Goal: Information Seeking & Learning: Check status

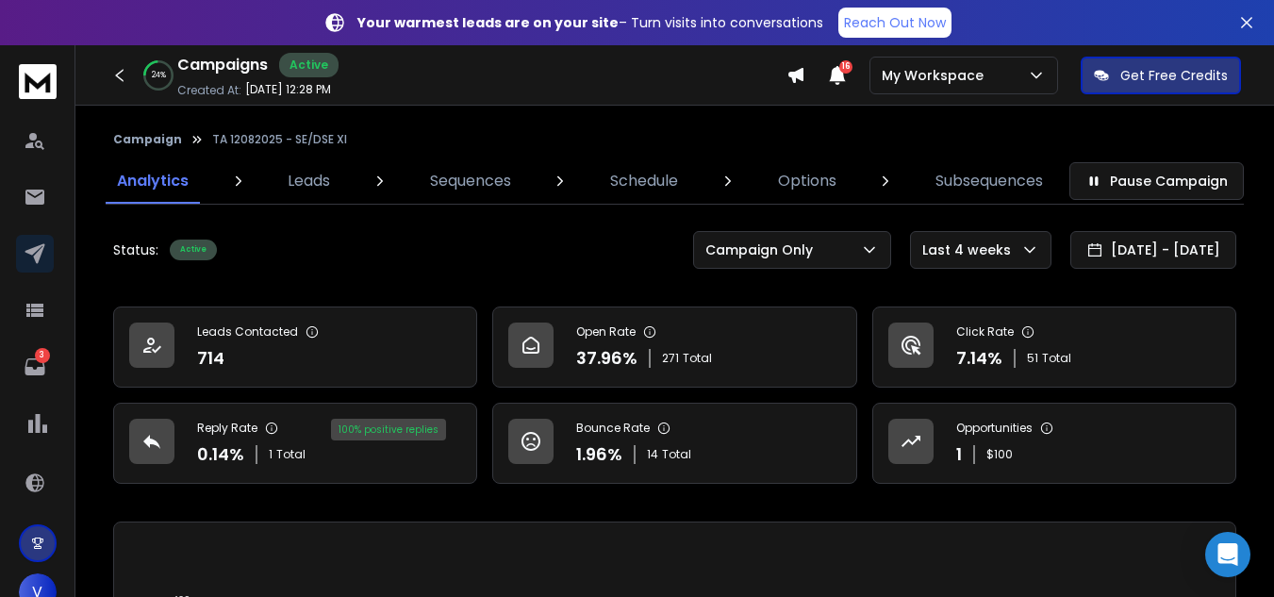
click at [128, 141] on button "Campaign" at bounding box center [147, 139] width 69 height 15
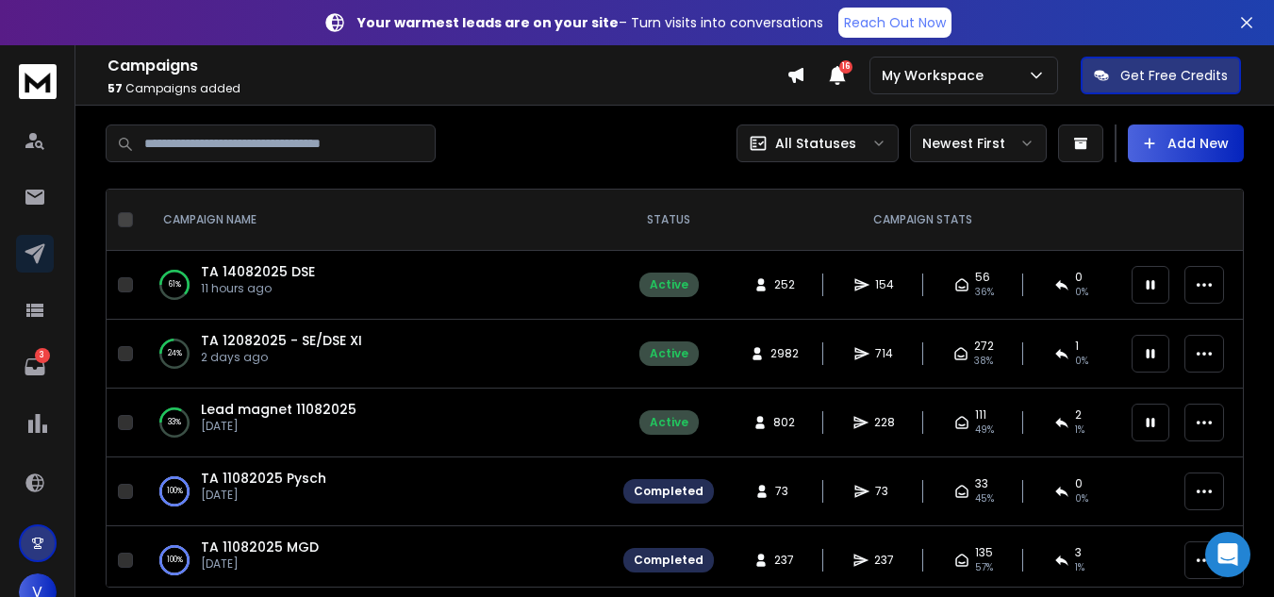
click at [270, 263] on span "TA 14082025 DSE" at bounding box center [258, 271] width 114 height 19
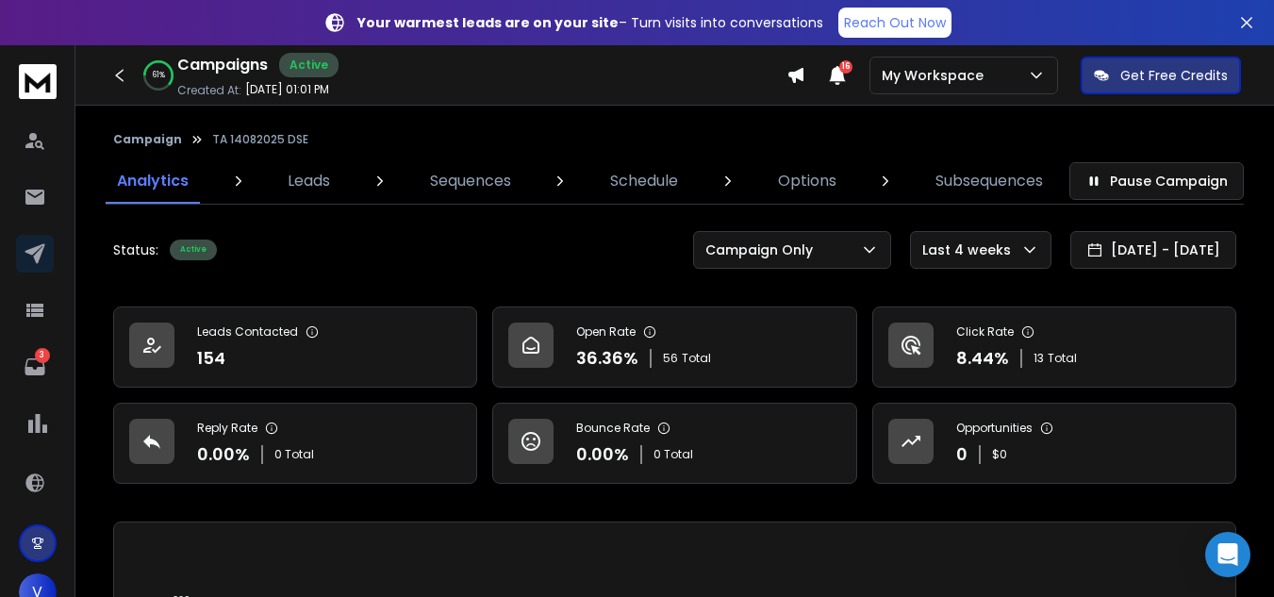
click at [133, 140] on button "Campaign" at bounding box center [147, 139] width 69 height 15
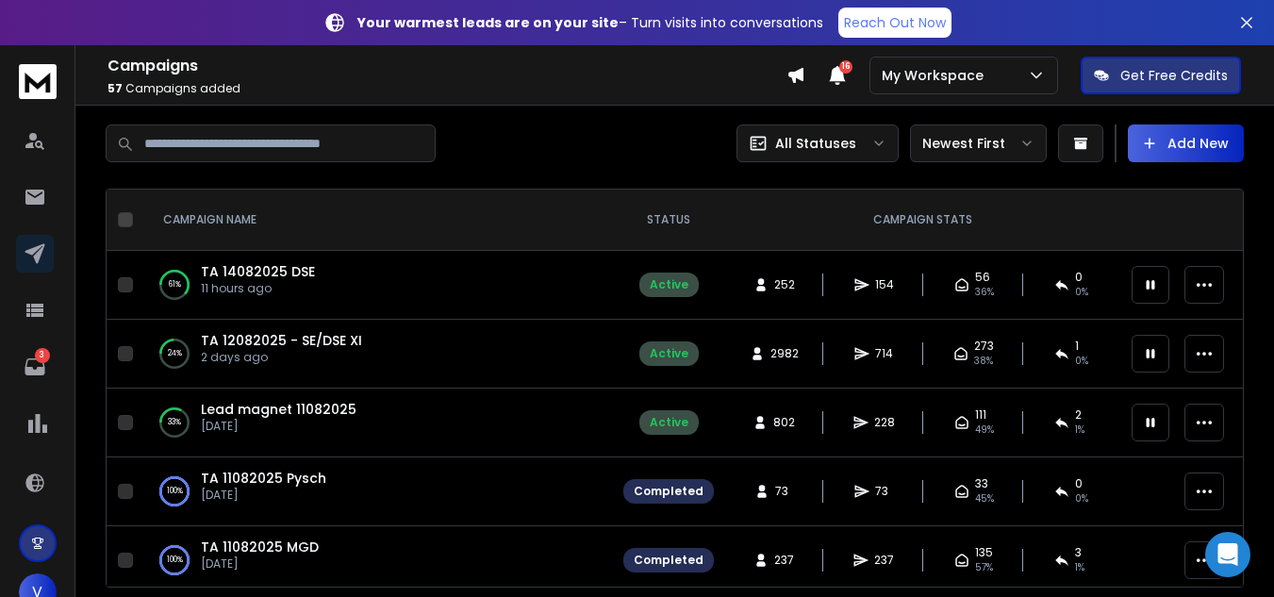
click at [245, 332] on span "TA 12082025 - SE/DSE XI" at bounding box center [281, 340] width 161 height 19
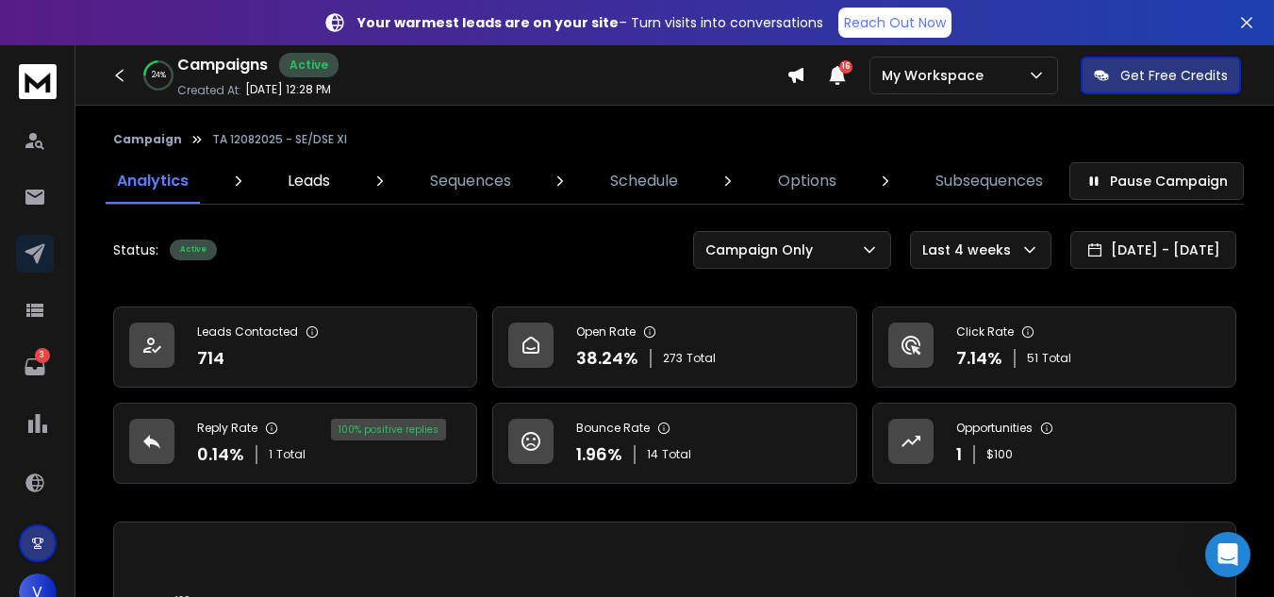
click at [300, 185] on p "Leads" at bounding box center [309, 181] width 42 height 23
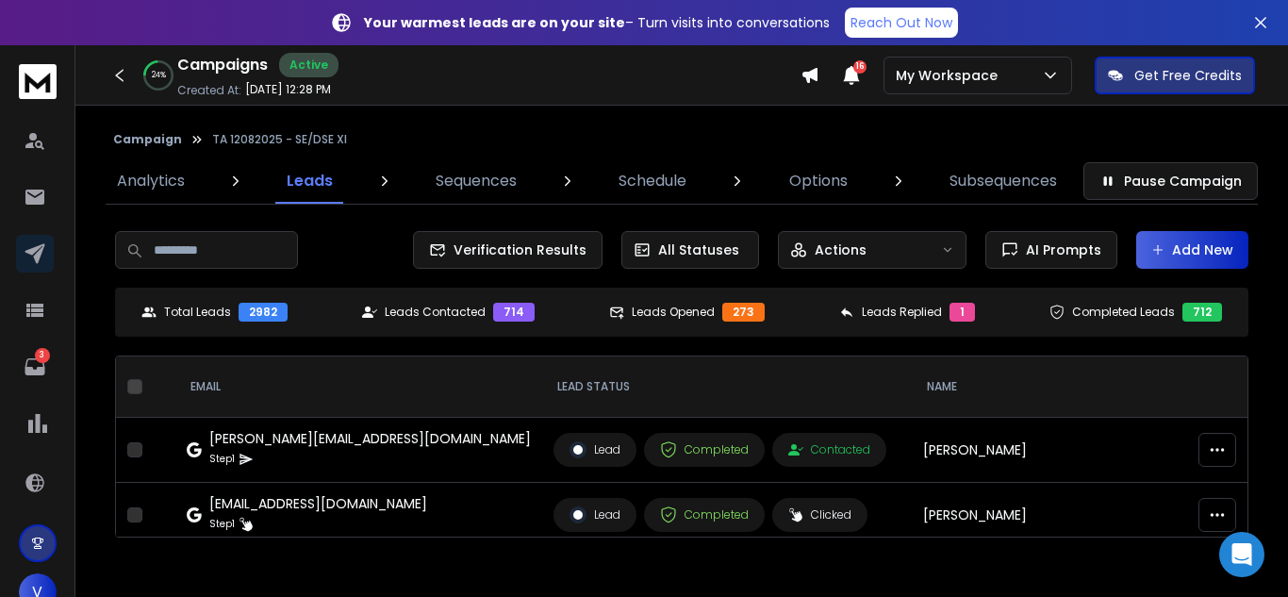
click at [121, 139] on button "Campaign" at bounding box center [147, 139] width 69 height 15
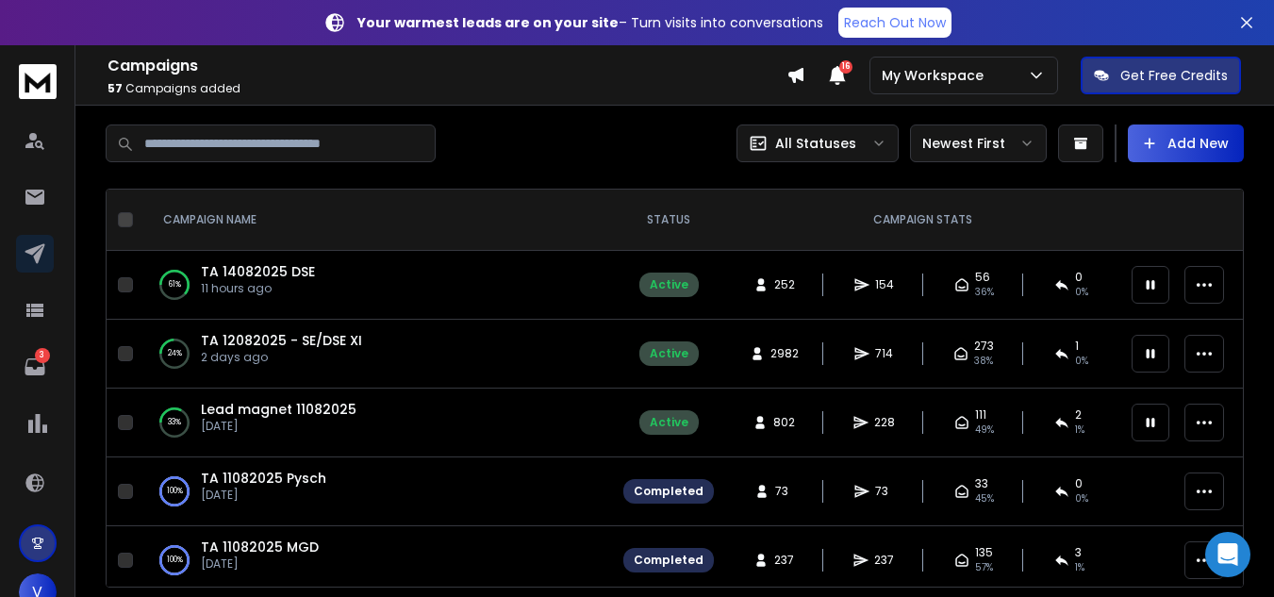
click at [277, 410] on span "Lead magnet 11082025" at bounding box center [279, 409] width 156 height 19
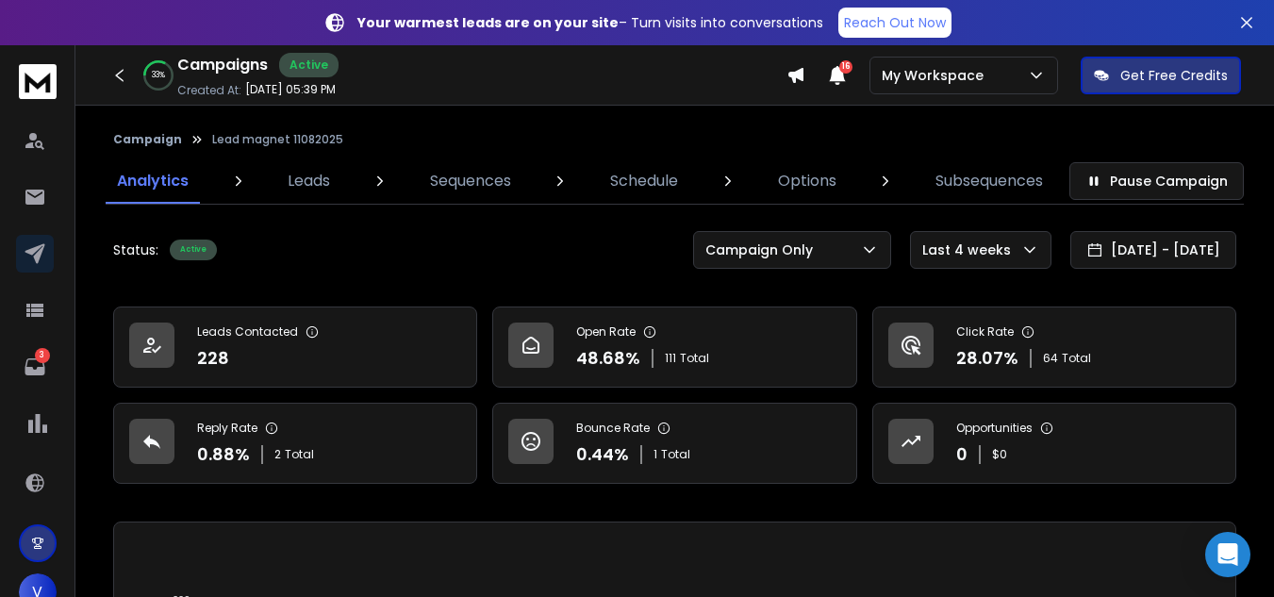
click at [1247, 31] on div at bounding box center [1246, 22] width 17 height 45
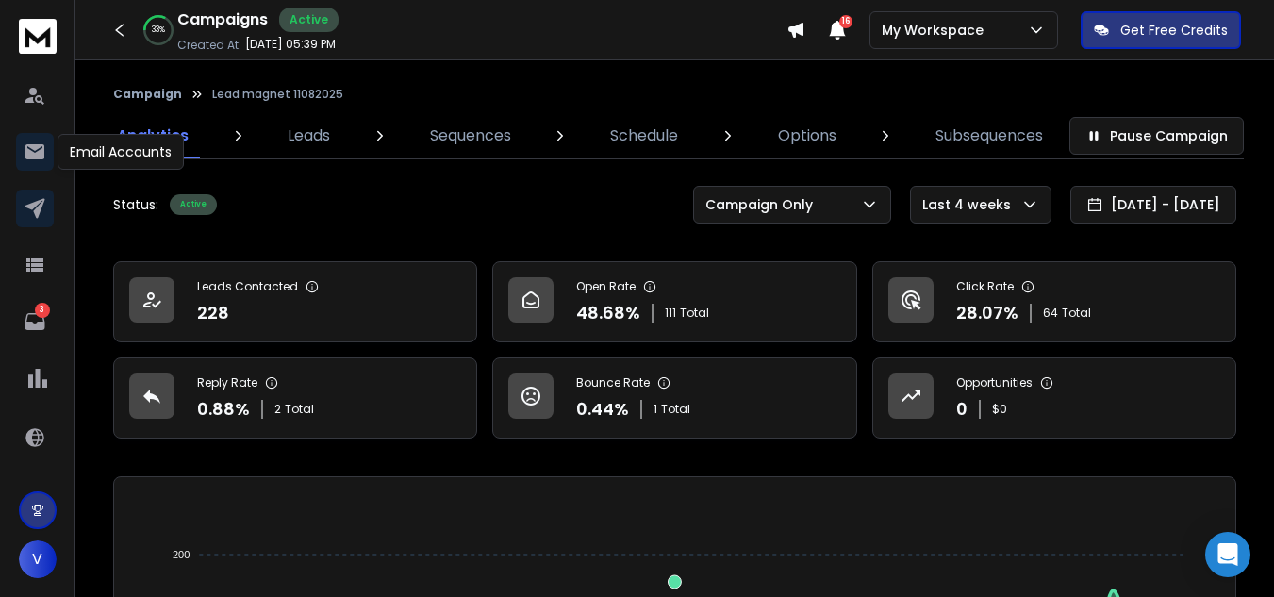
click at [32, 153] on icon at bounding box center [34, 151] width 19 height 15
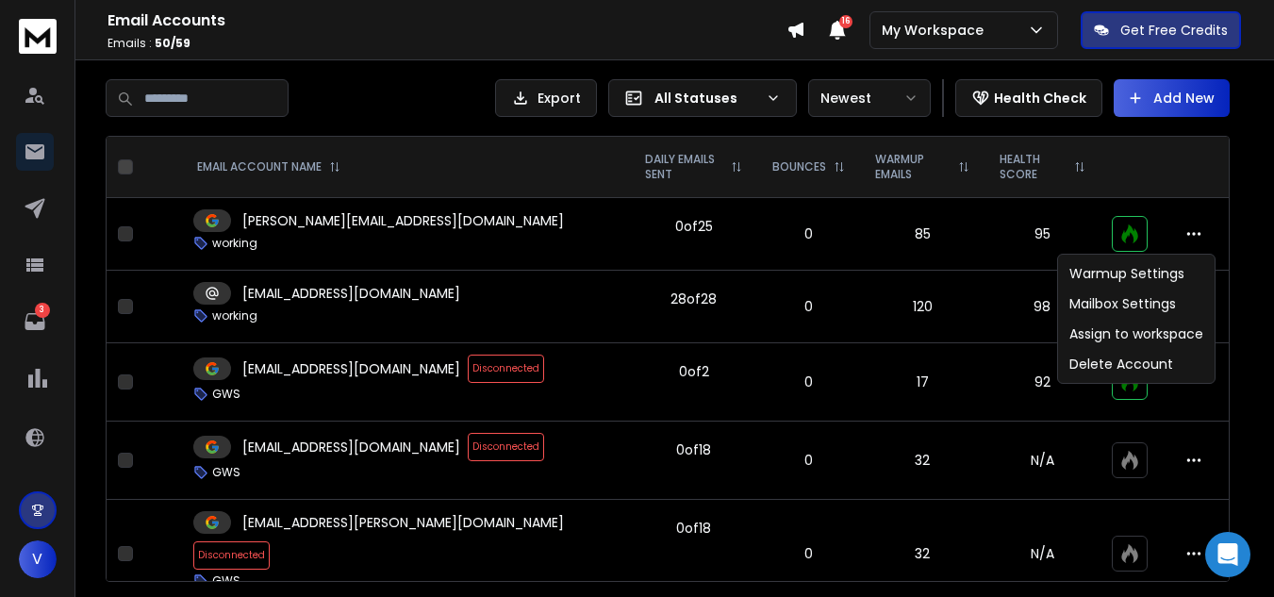
click at [1187, 230] on icon at bounding box center [1194, 233] width 17 height 17
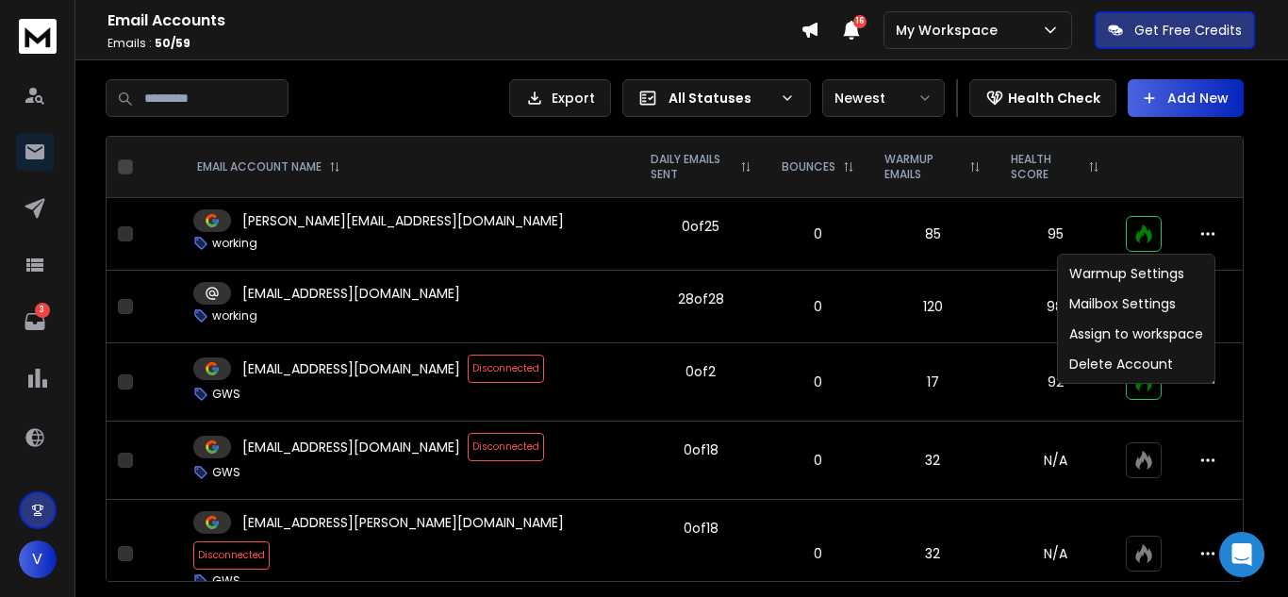
click at [311, 223] on p "[PERSON_NAME][EMAIL_ADDRESS][DOMAIN_NAME]" at bounding box center [403, 220] width 322 height 19
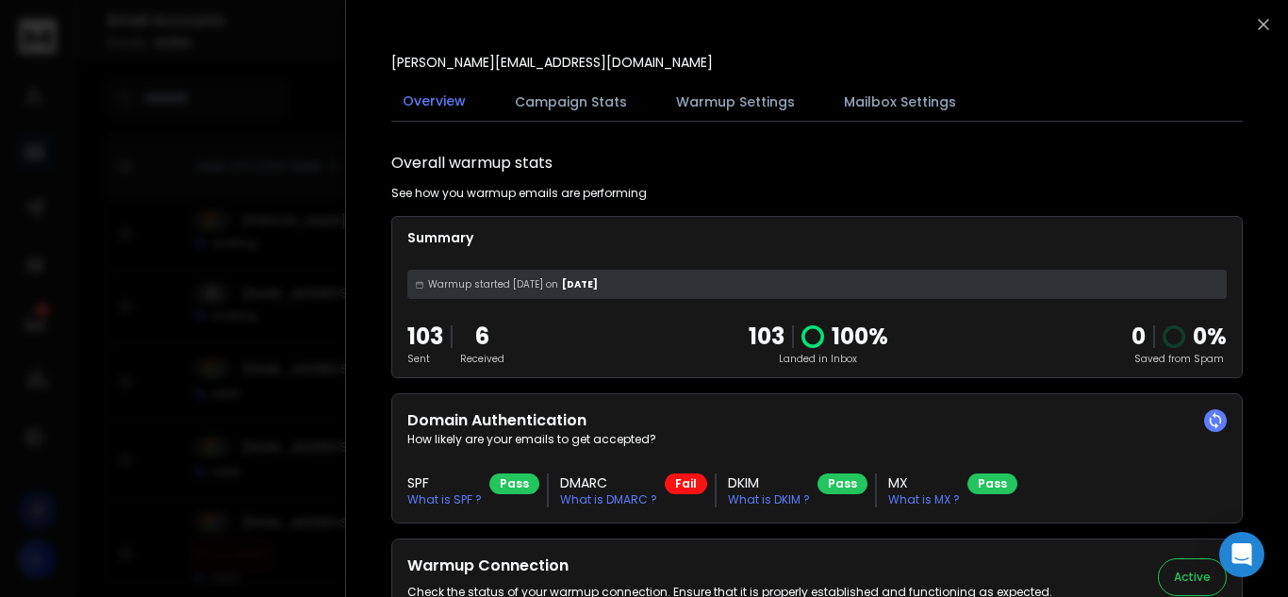
click at [727, 102] on button "Warmup Settings" at bounding box center [735, 101] width 141 height 41
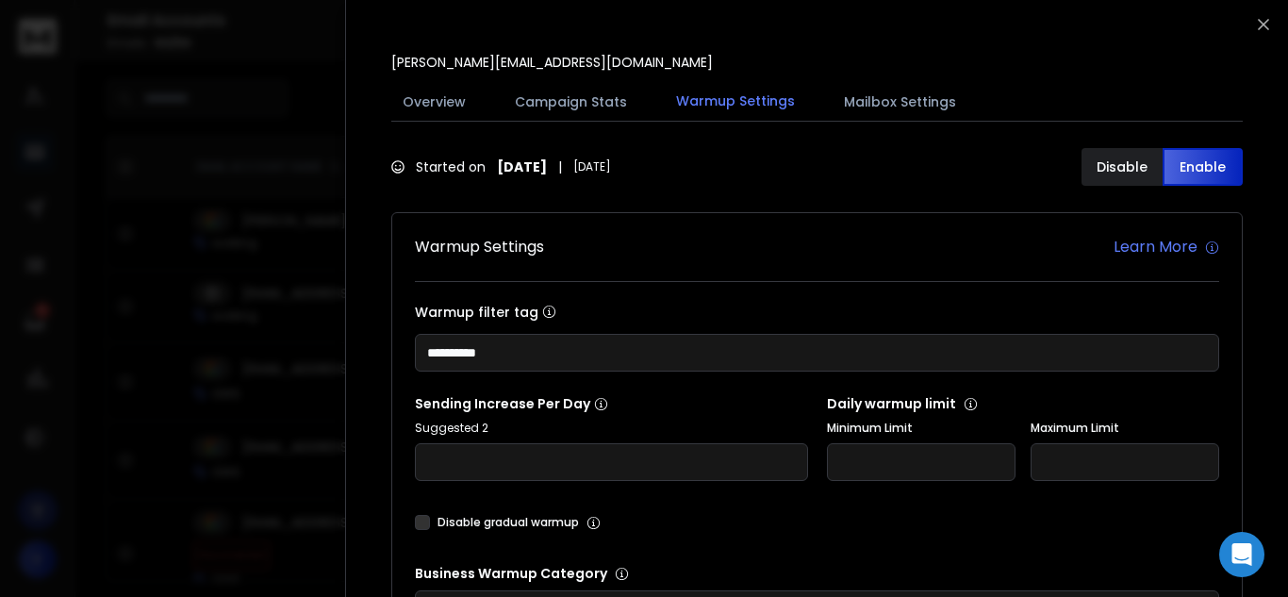
click at [1211, 250] on icon at bounding box center [1212, 248] width 14 height 14
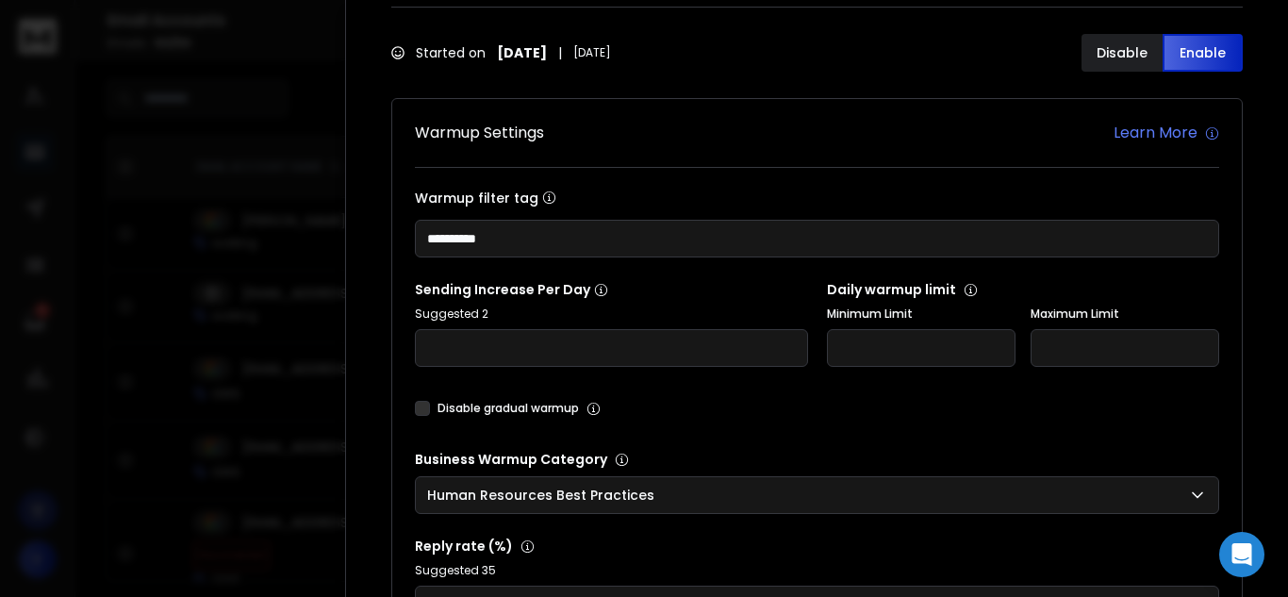
scroll to position [129, 0]
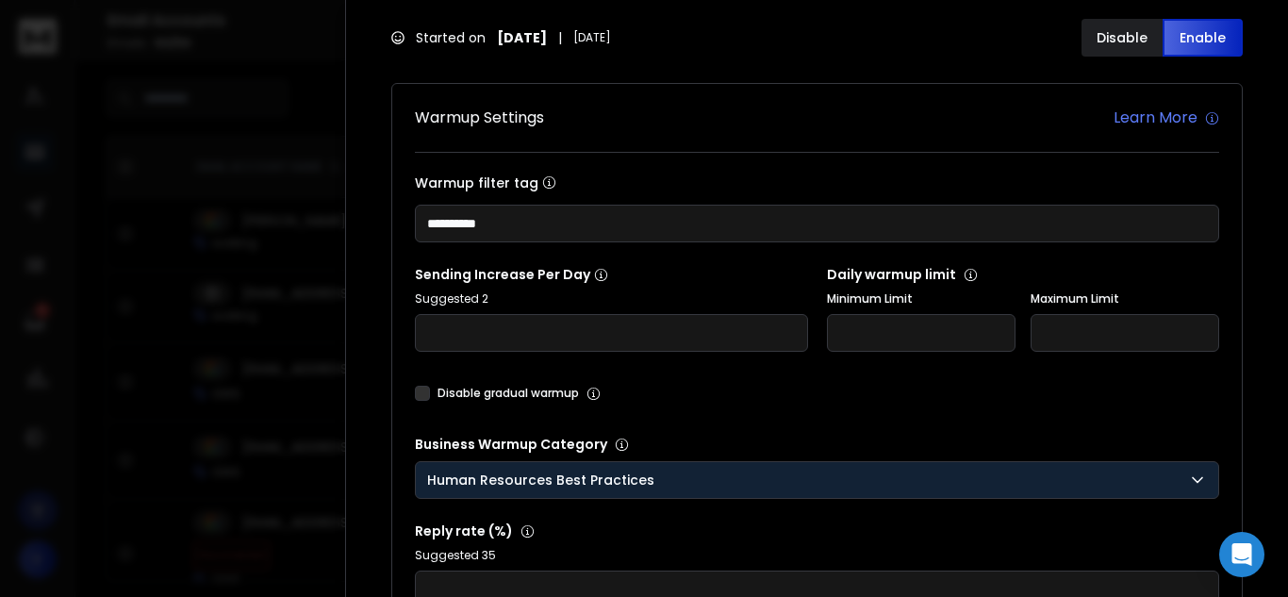
click at [1190, 474] on icon "button" at bounding box center [1197, 480] width 19 height 19
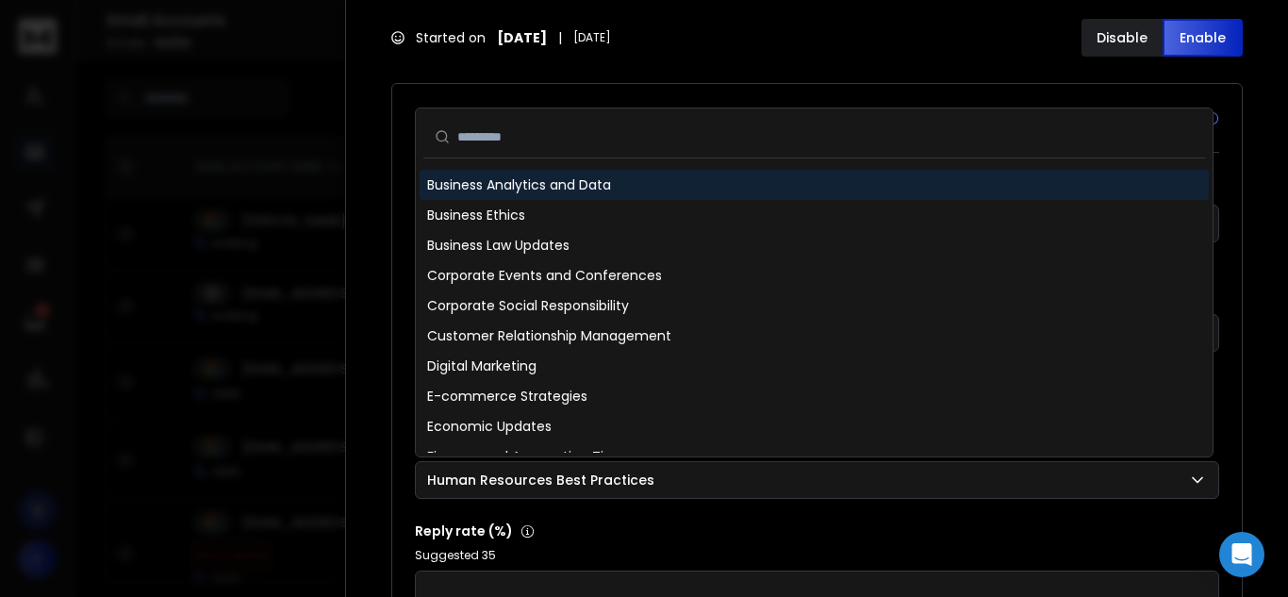
click at [1162, 518] on body "Your warmest leads are on your site – Turn visits into conversations Reach Out …" at bounding box center [637, 298] width 1274 height 597
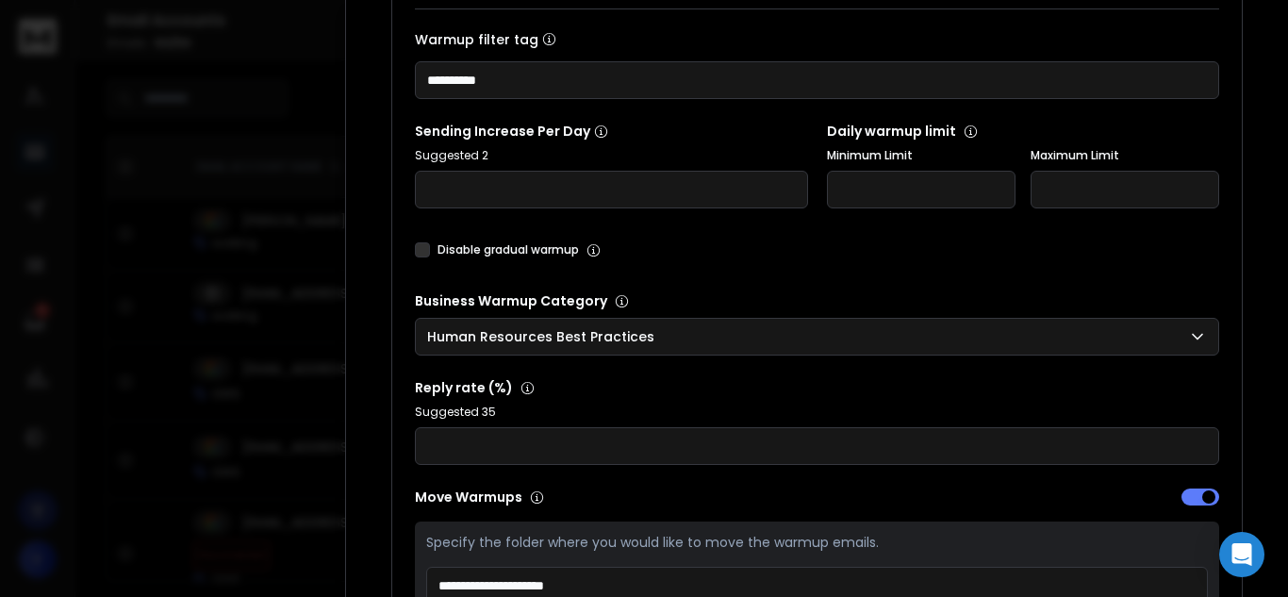
scroll to position [0, 0]
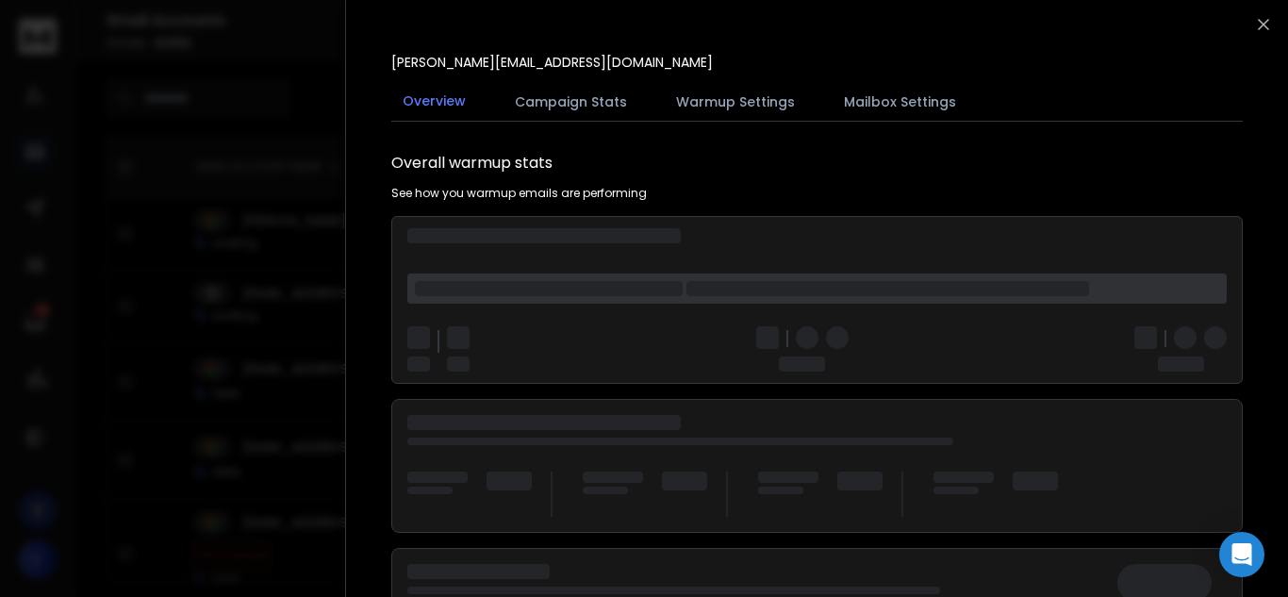
click at [47, 132] on div at bounding box center [644, 298] width 1288 height 597
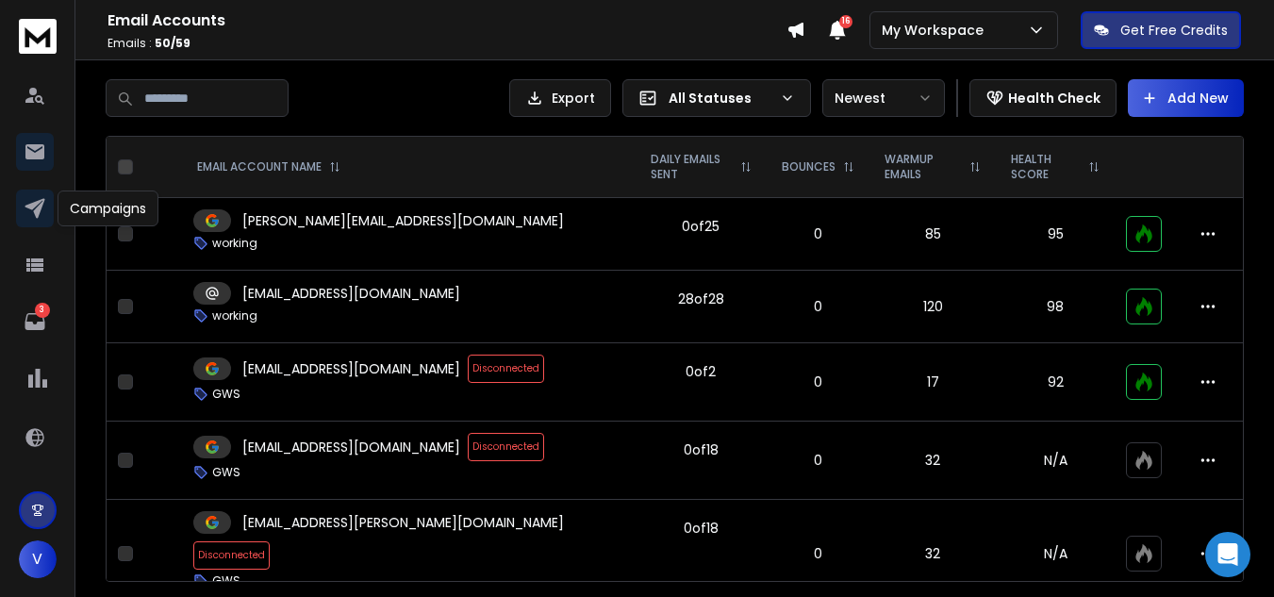
click at [25, 197] on icon at bounding box center [35, 208] width 23 height 23
